Goal: Task Accomplishment & Management: Manage account settings

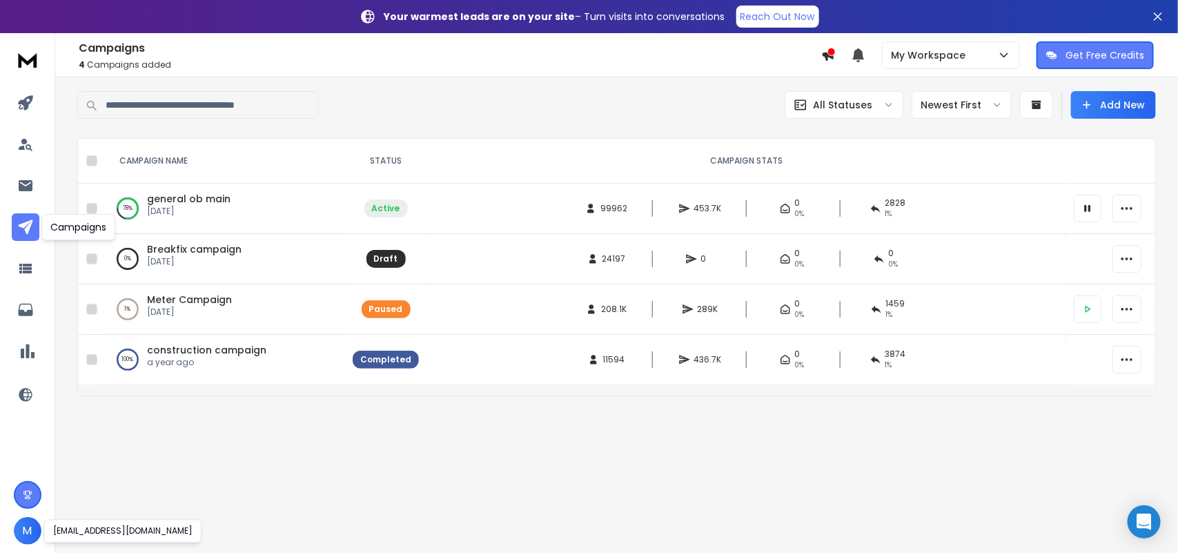
click at [26, 536] on span "M" at bounding box center [28, 531] width 28 height 28
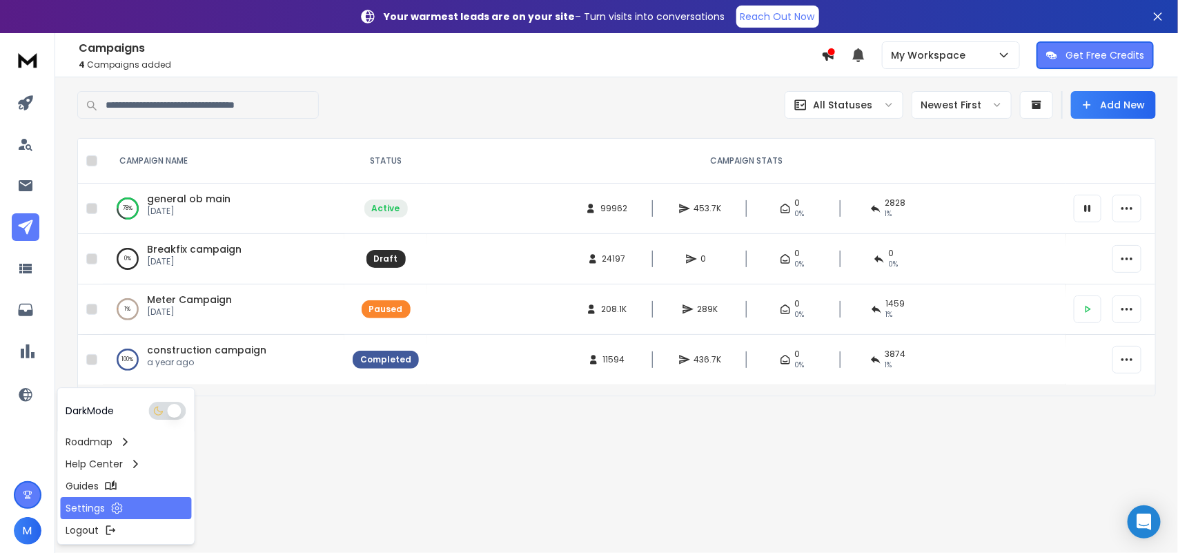
click at [80, 504] on p "Settings" at bounding box center [85, 508] width 39 height 14
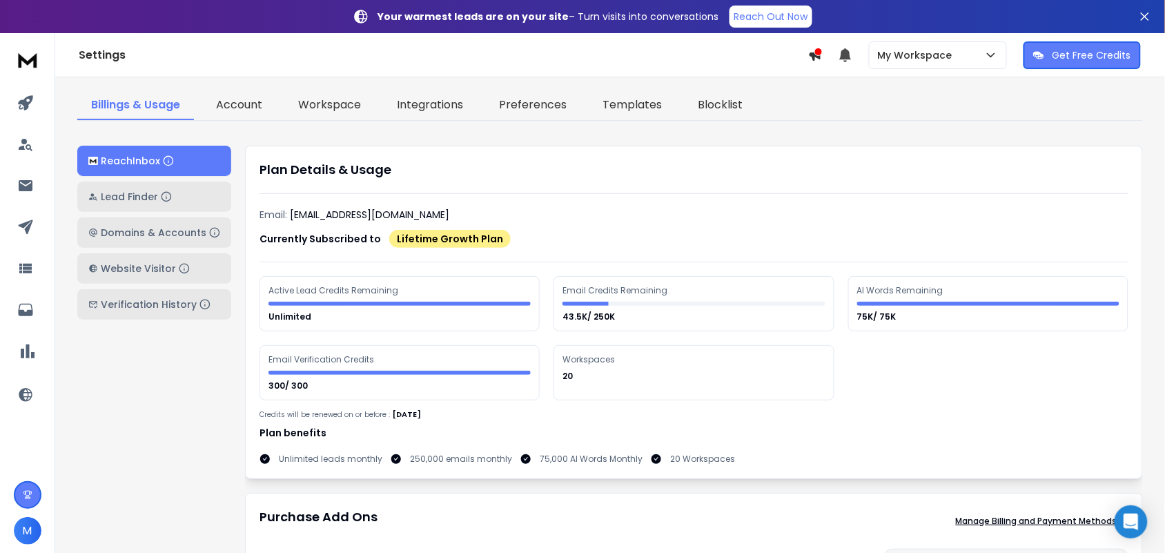
click at [711, 105] on link "Blocklist" at bounding box center [720, 105] width 72 height 29
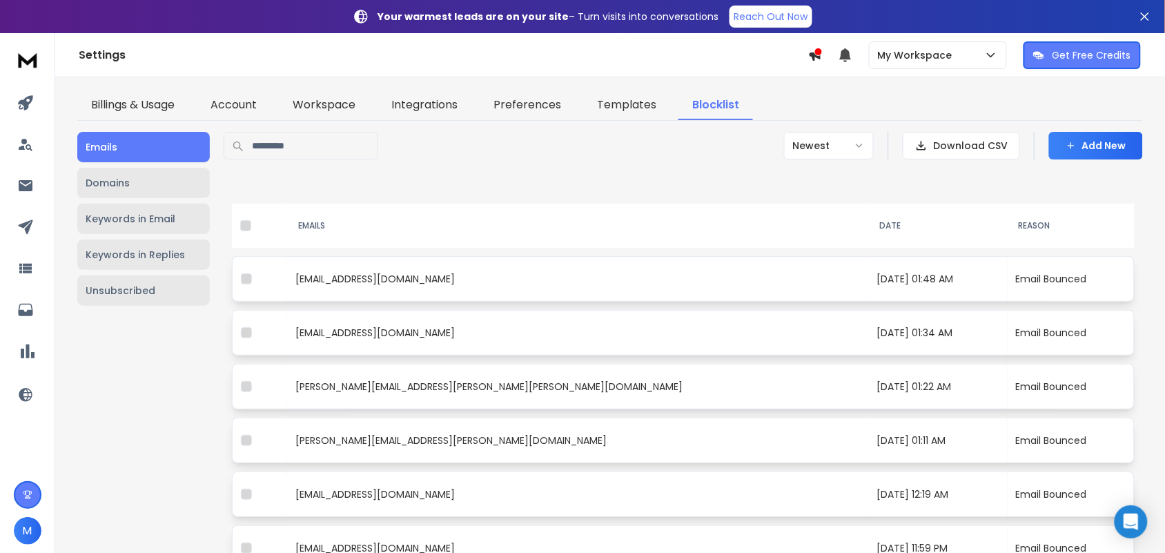
click at [1102, 147] on p "Add New" at bounding box center [1104, 146] width 44 height 14
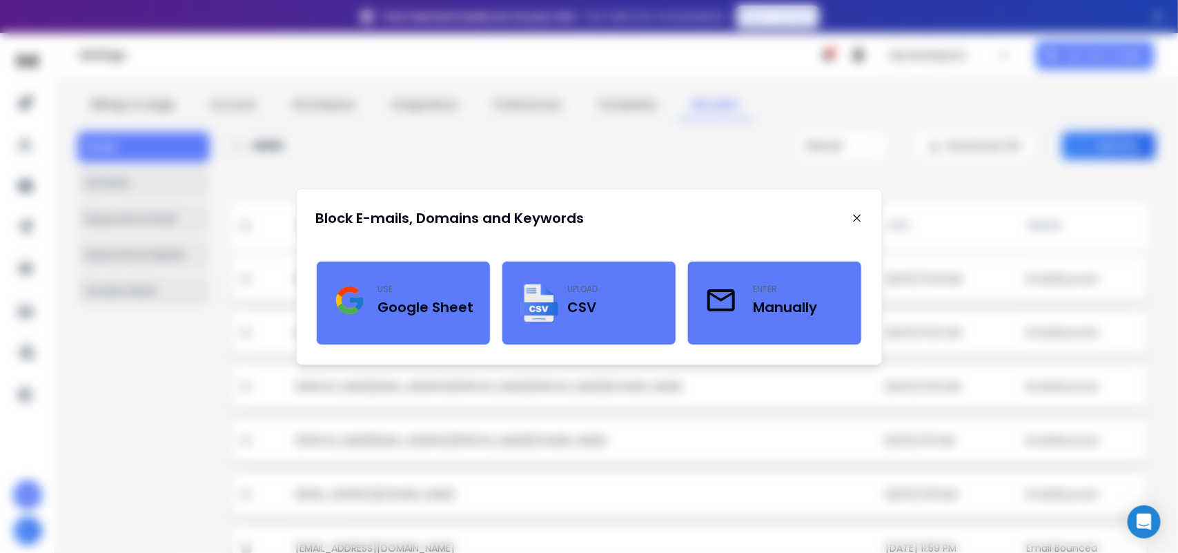
click at [615, 317] on div "upload CSV" at bounding box center [589, 303] width 175 height 84
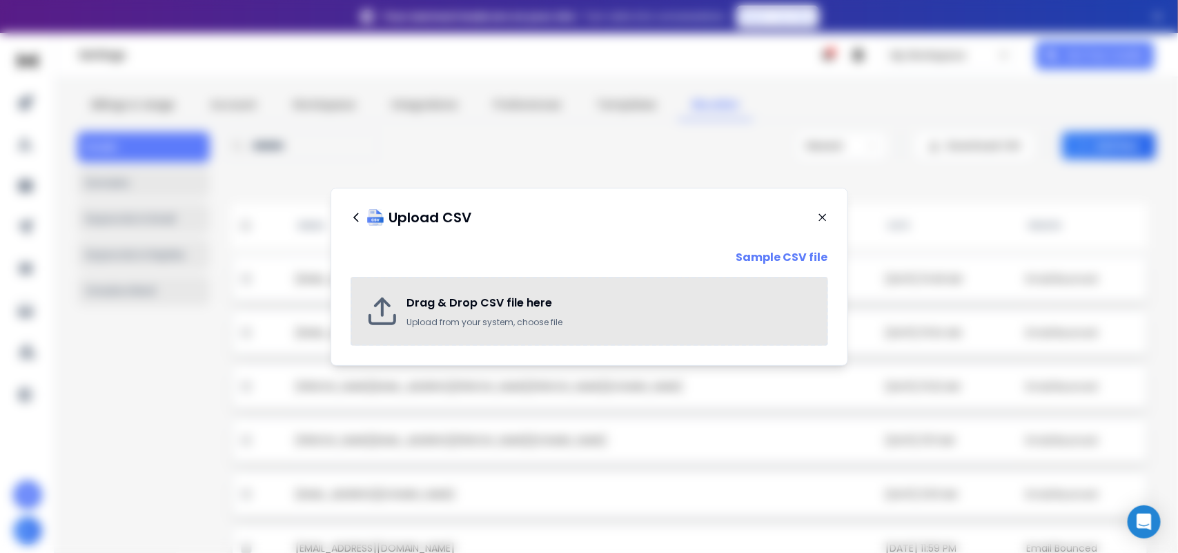
click at [533, 304] on h2 "Drag & Drop CSV file here" at bounding box center [610, 303] width 406 height 17
type input "**********"
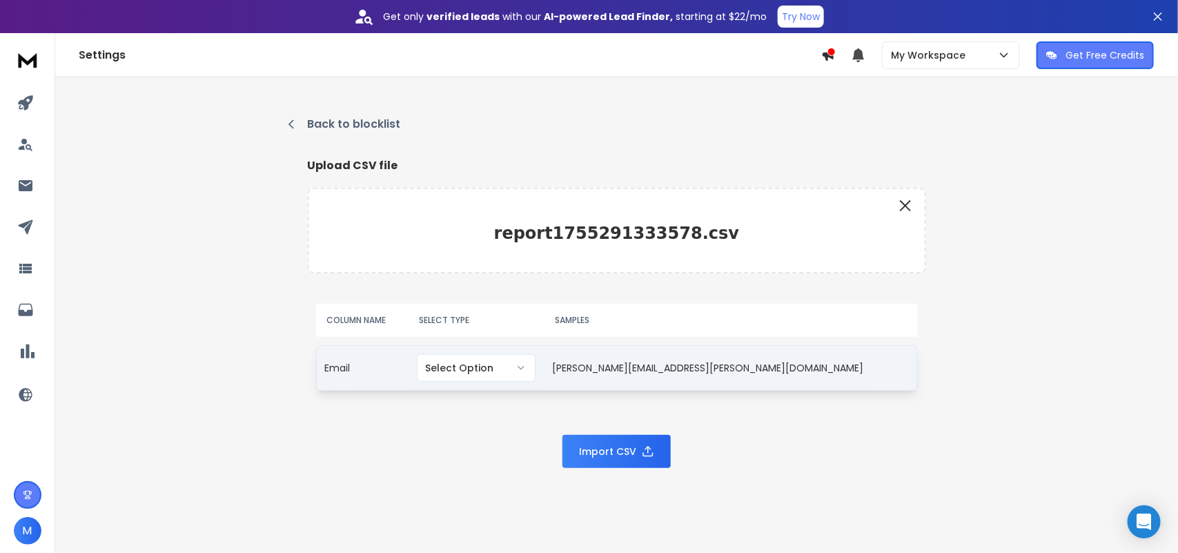
click at [500, 361] on button "Select Option" at bounding box center [476, 368] width 119 height 28
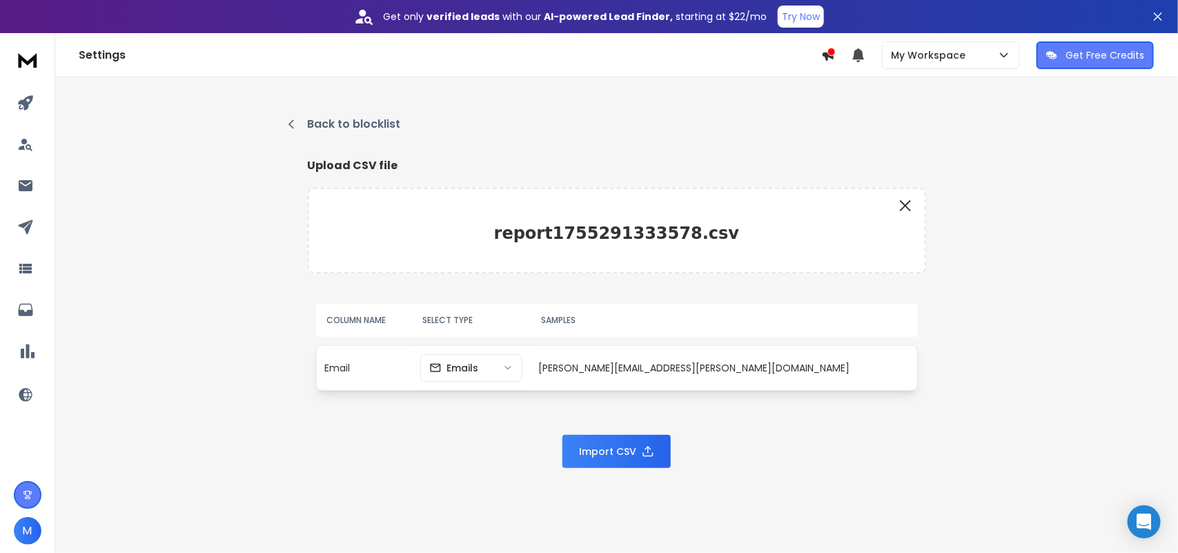
click at [591, 446] on button "Import CSV" at bounding box center [616, 451] width 108 height 33
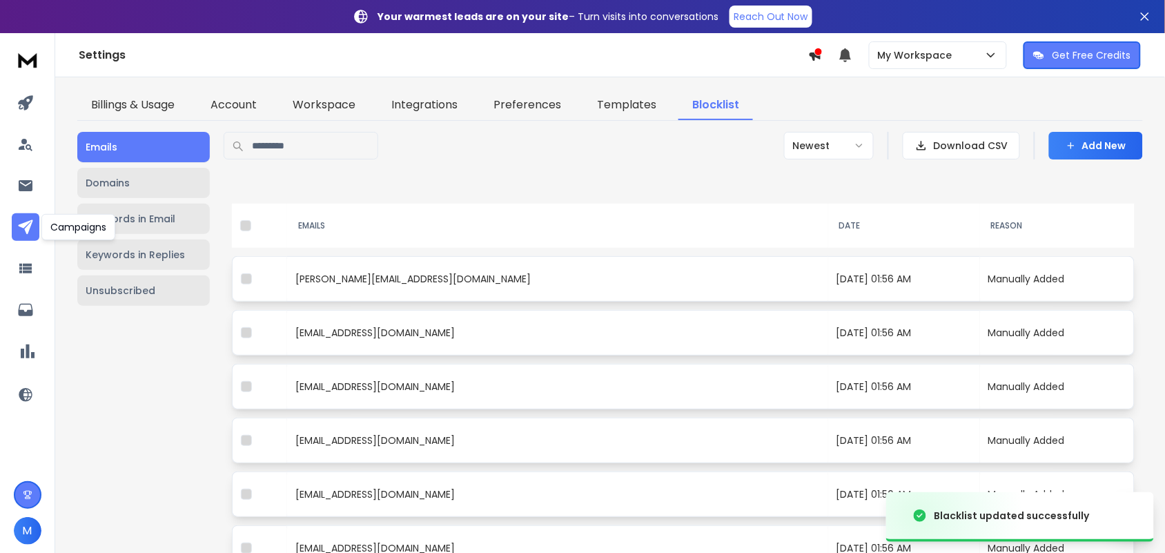
click at [21, 219] on icon at bounding box center [25, 227] width 17 height 17
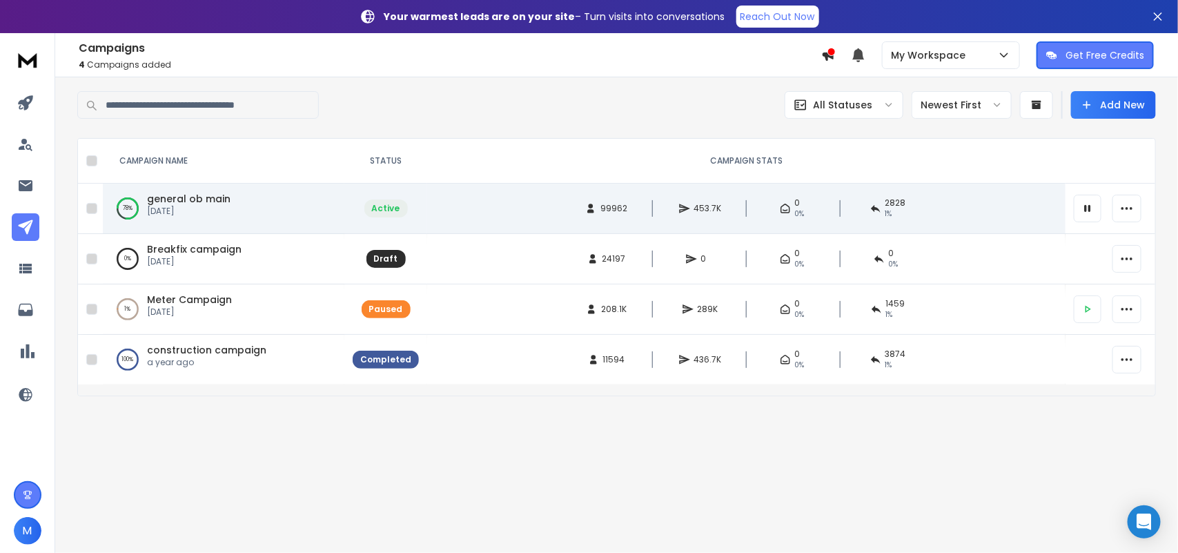
click at [212, 195] on span "general ob main" at bounding box center [188, 199] width 83 height 14
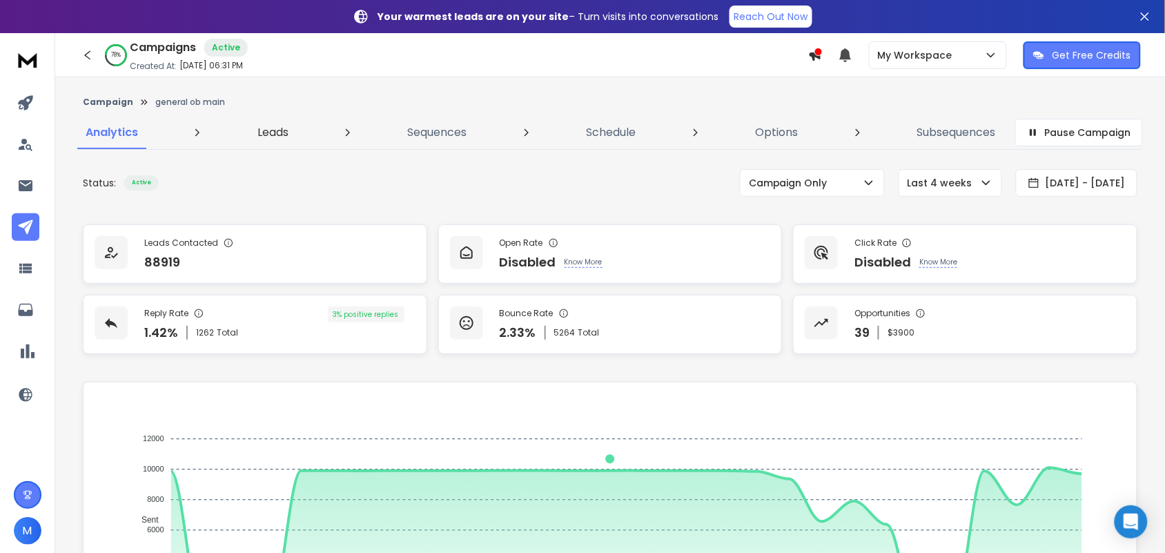
click at [269, 129] on p "Leads" at bounding box center [272, 132] width 31 height 17
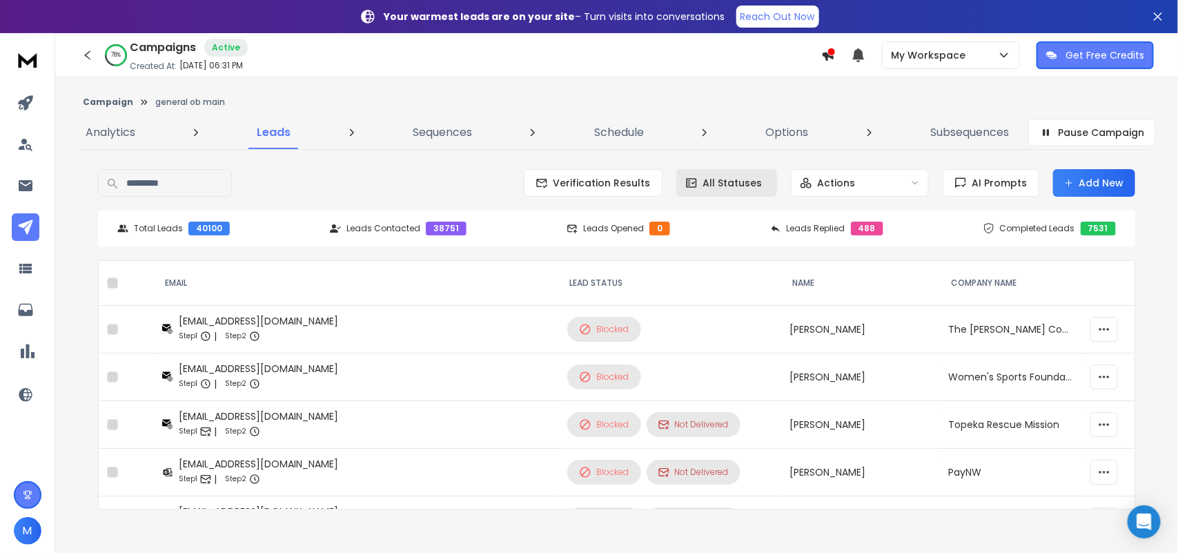
click at [719, 183] on p "All Statuses" at bounding box center [732, 183] width 59 height 14
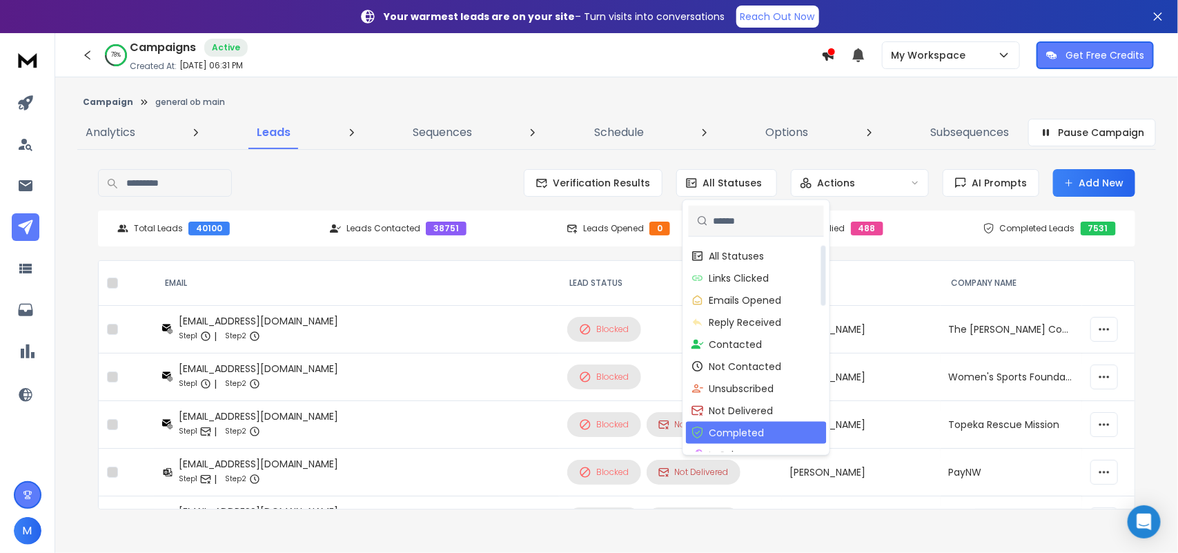
click at [746, 429] on p "Completed" at bounding box center [736, 433] width 55 height 14
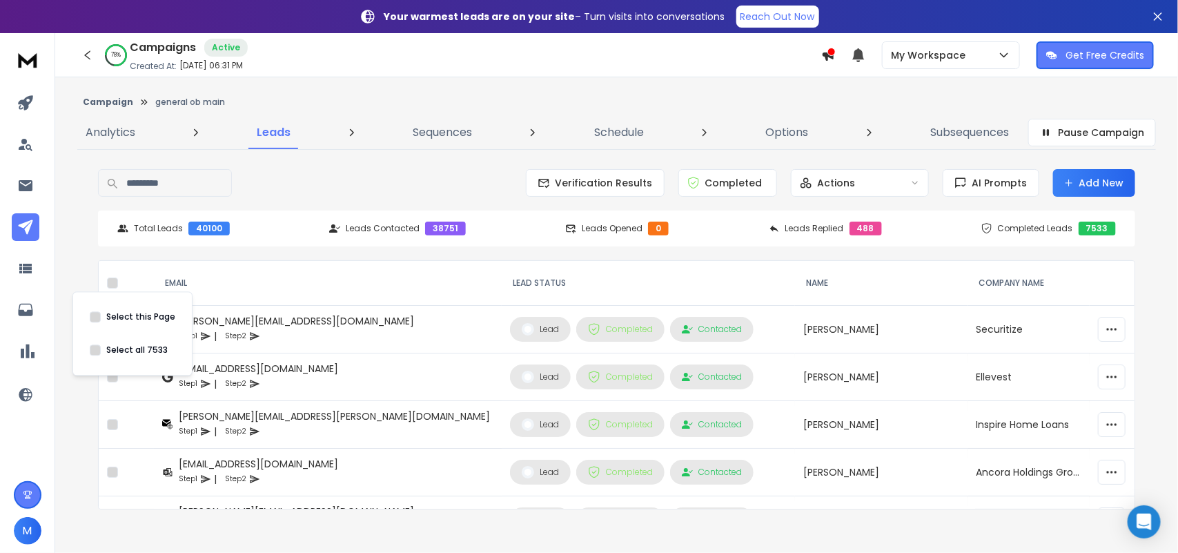
click at [95, 352] on button "Select this Page" at bounding box center [95, 350] width 11 height 11
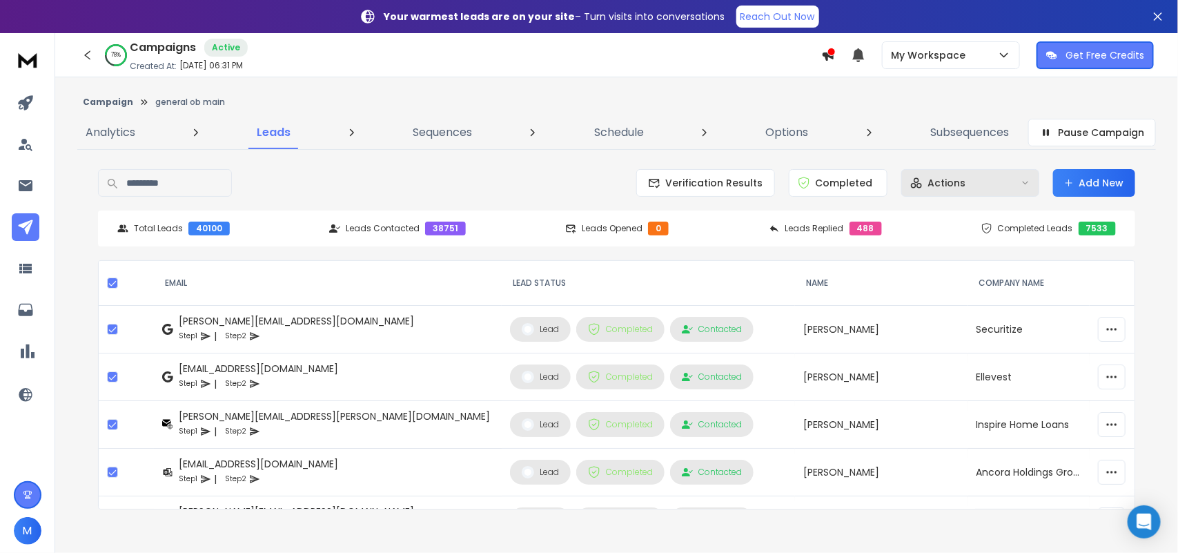
click at [964, 184] on p "Actions" at bounding box center [947, 183] width 38 height 14
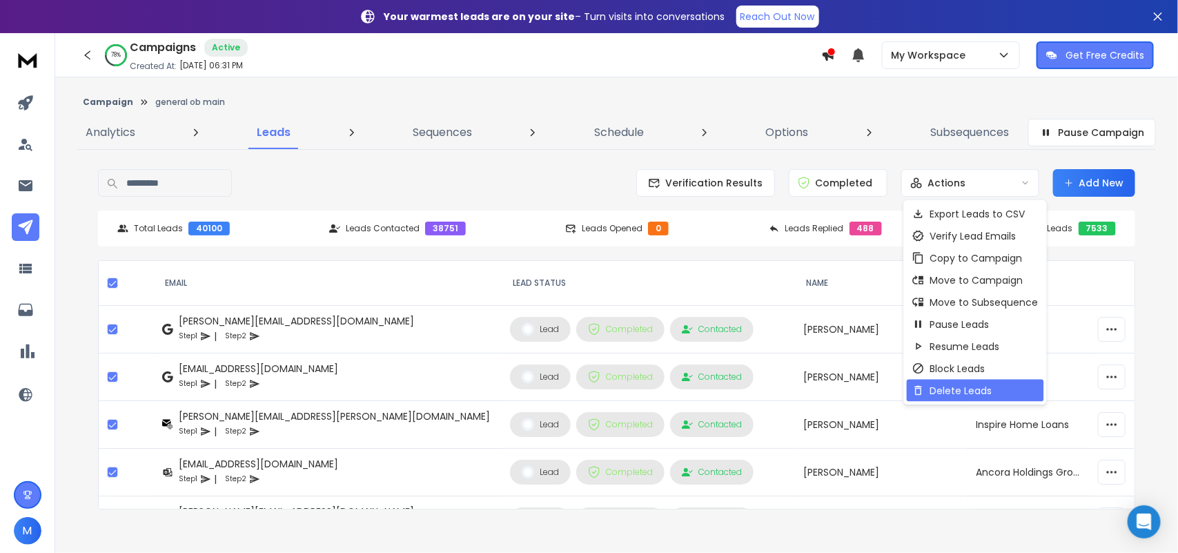
click at [980, 388] on p "Delete Leads" at bounding box center [961, 391] width 62 height 14
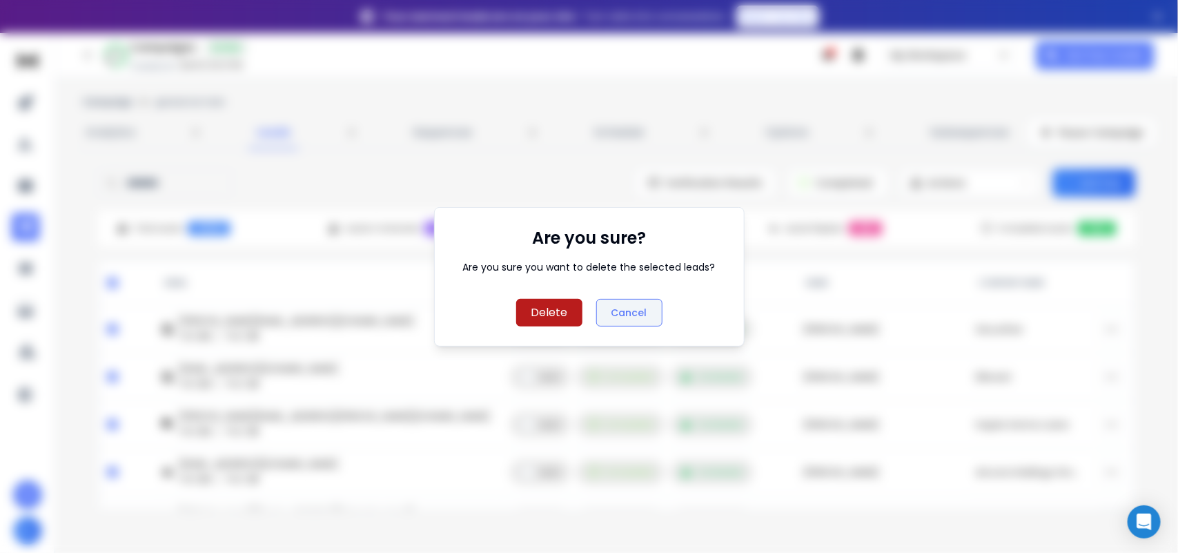
click at [560, 310] on button "Delete" at bounding box center [549, 313] width 66 height 28
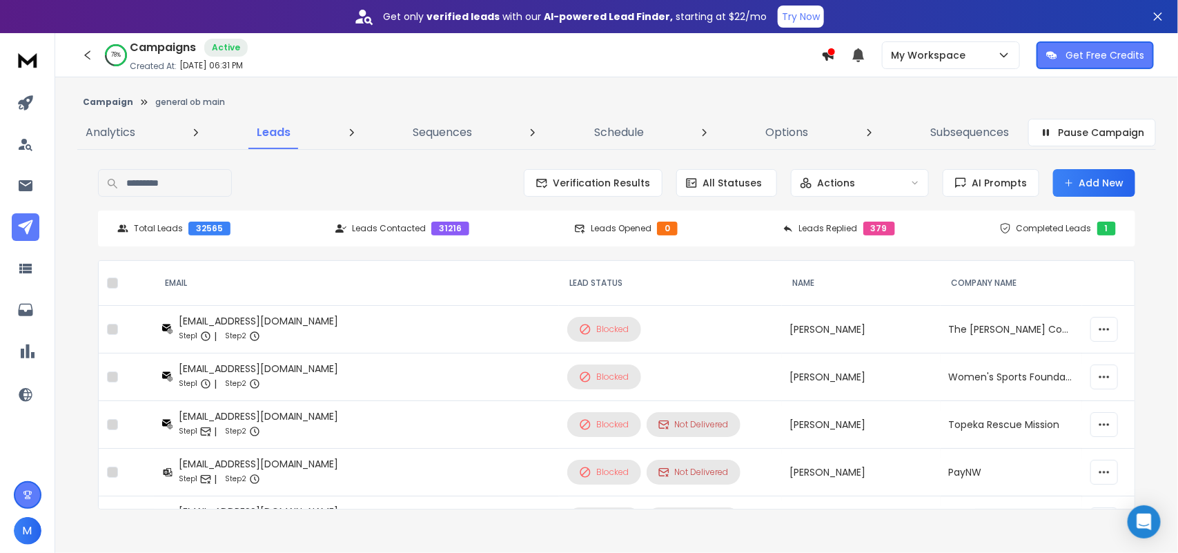
click at [491, 68] on div "78 % Campaigns Active Created At: [DATE] 06:31 PM My Workspace Get Free Credits" at bounding box center [589, 55] width 1178 height 44
click at [1121, 184] on button "Add New" at bounding box center [1094, 183] width 82 height 28
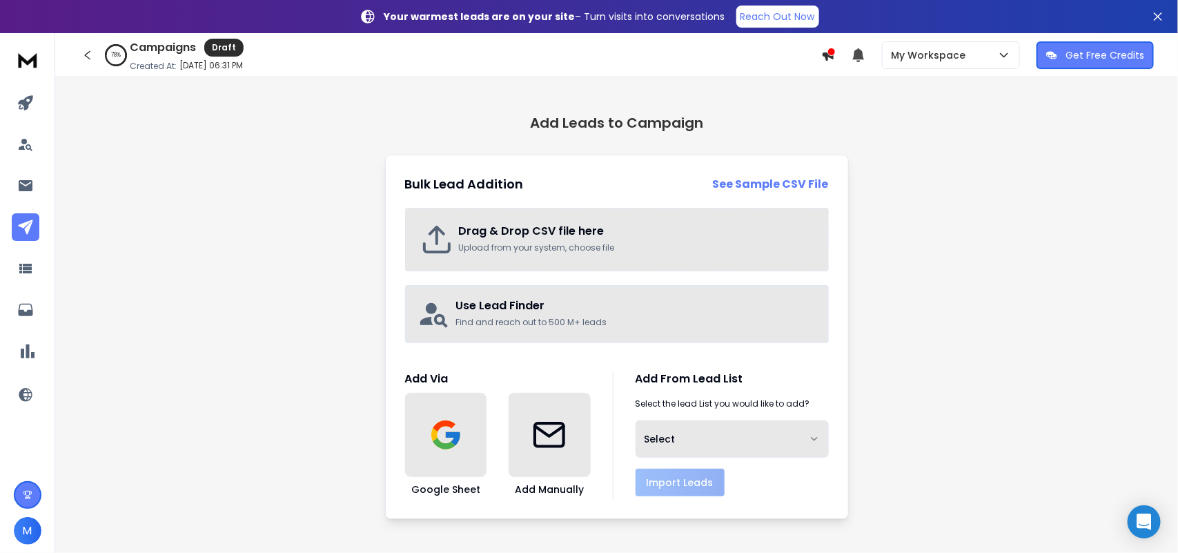
click at [615, 219] on div "Drag & Drop CSV file here Upload from your system, choose file" at bounding box center [617, 239] width 424 height 63
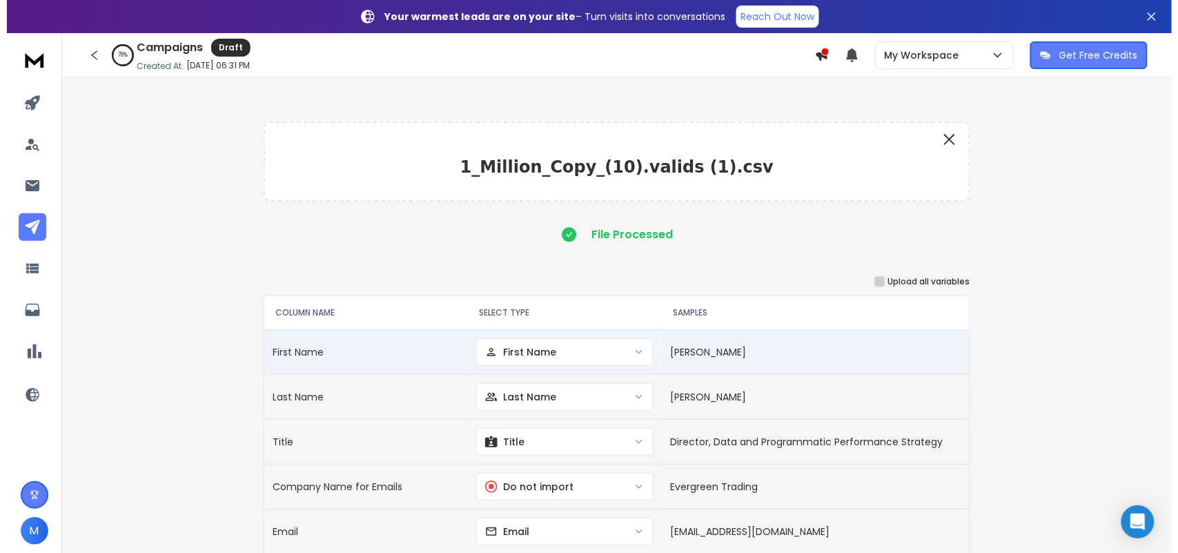
scroll to position [172, 0]
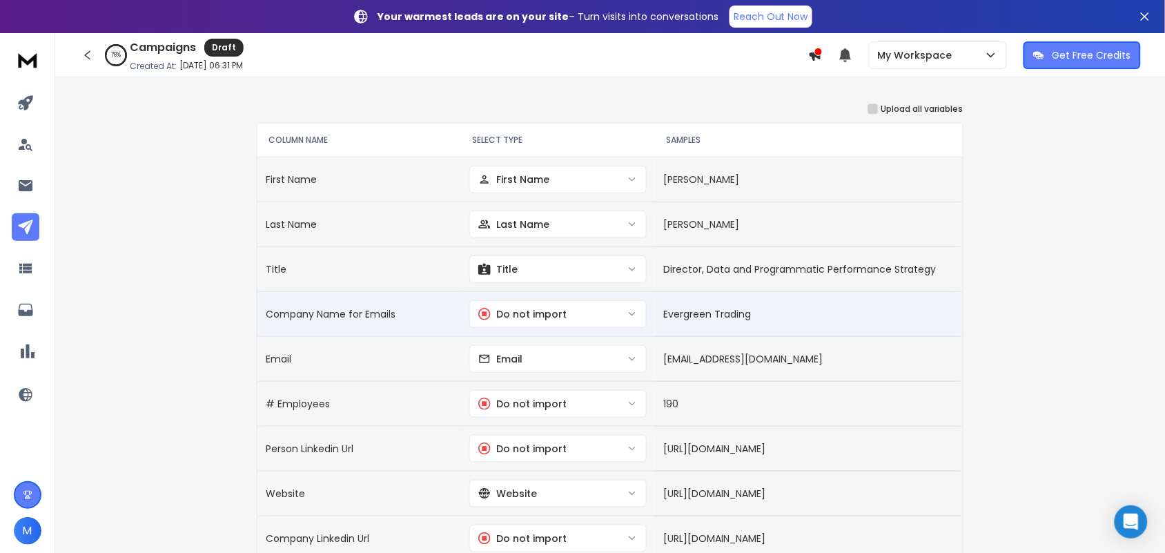
click at [550, 312] on div "Do not import" at bounding box center [522, 314] width 88 height 14
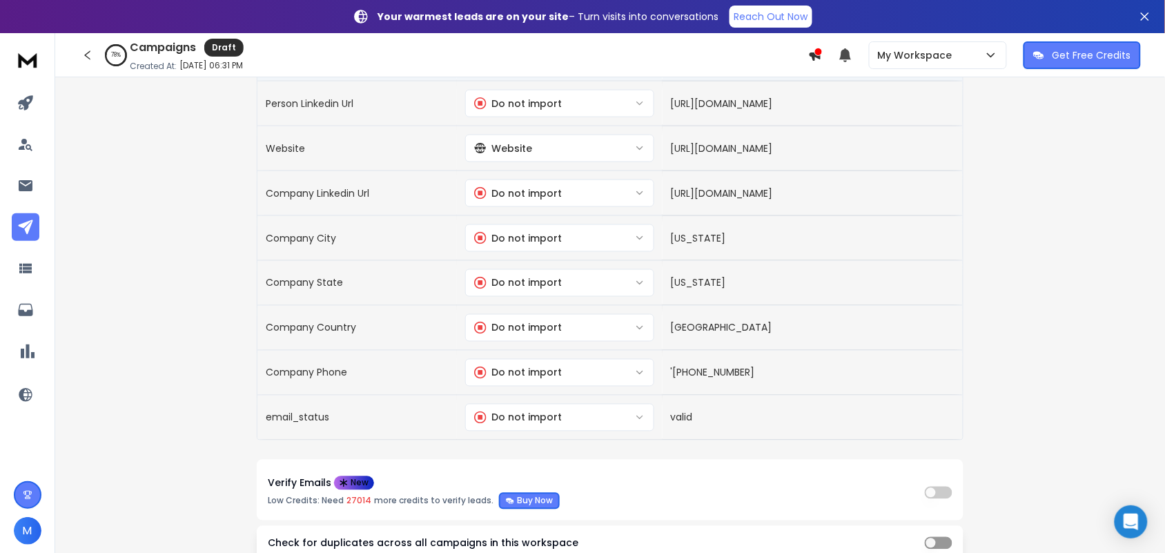
scroll to position [604, 0]
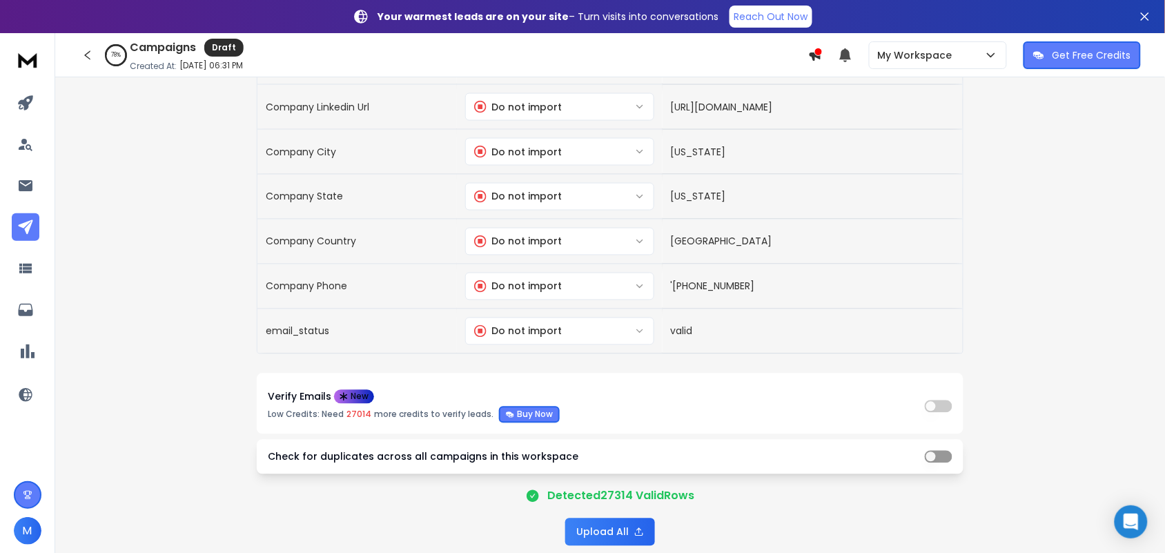
click at [619, 532] on button "Upload All" at bounding box center [610, 532] width 90 height 28
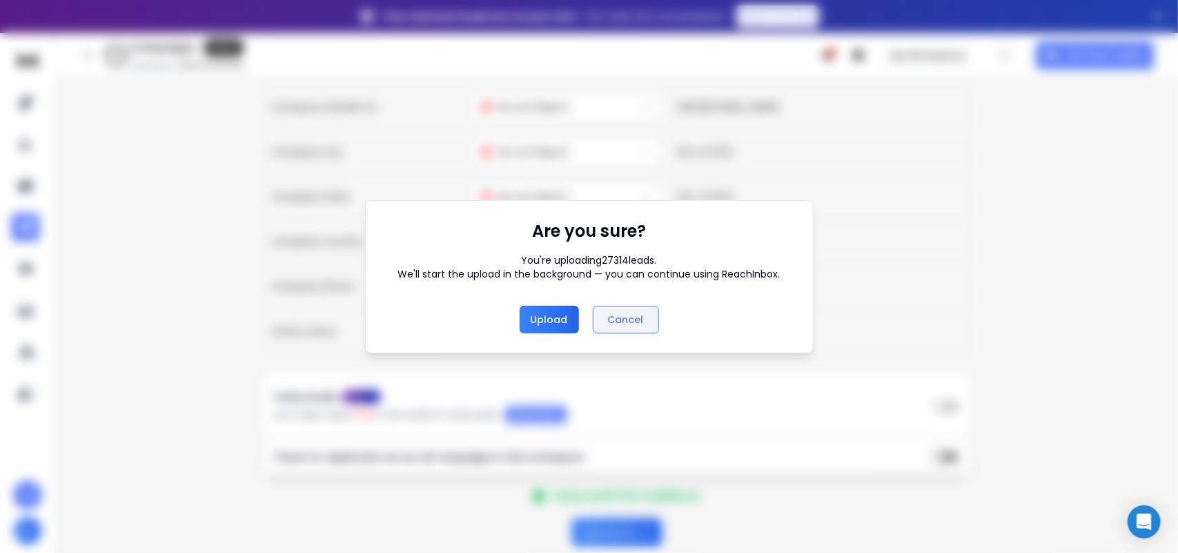
click at [553, 315] on button "Upload" at bounding box center [548, 320] width 59 height 28
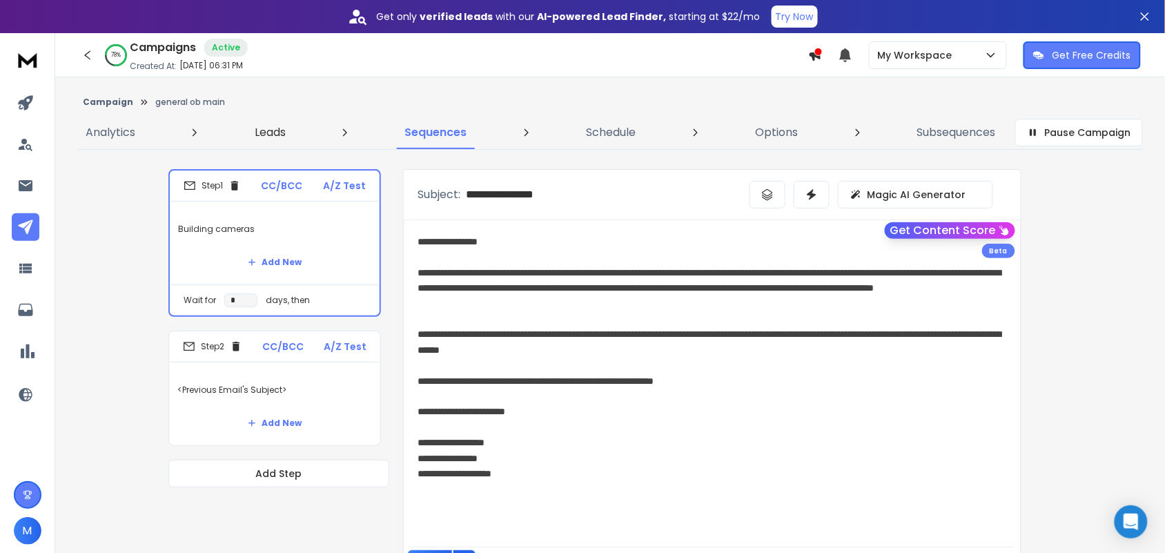
click at [268, 125] on p "Leads" at bounding box center [270, 132] width 31 height 17
